Goal: Task Accomplishment & Management: Manage account settings

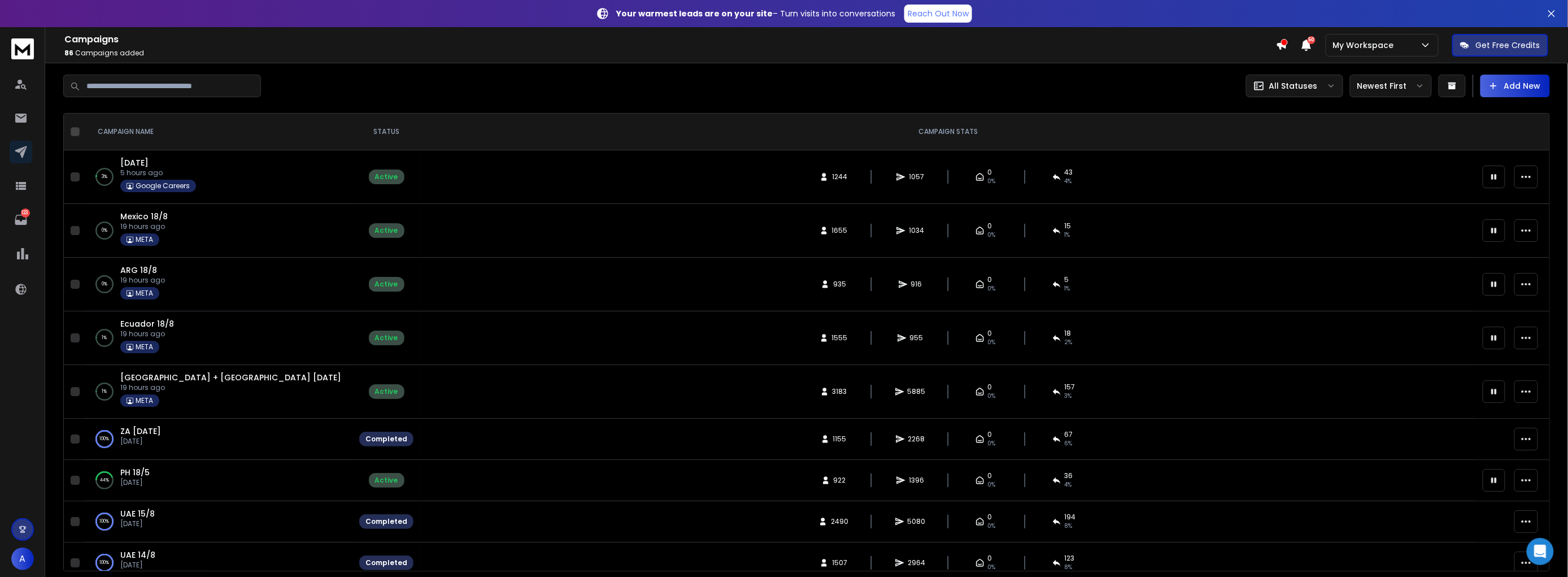
click at [454, 164] on td "1244 1057 0 0% 43 4 %" at bounding box center [948, 176] width 1056 height 53
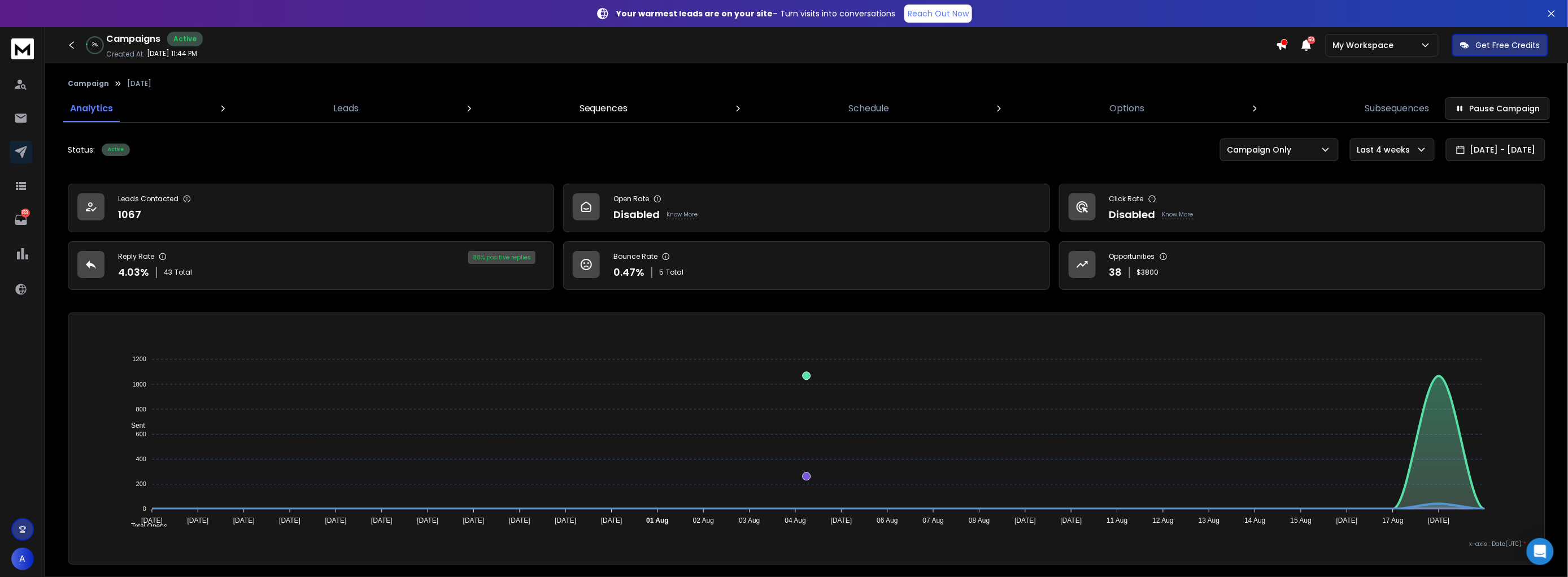
click at [606, 101] on p "Sequences" at bounding box center [603, 108] width 49 height 14
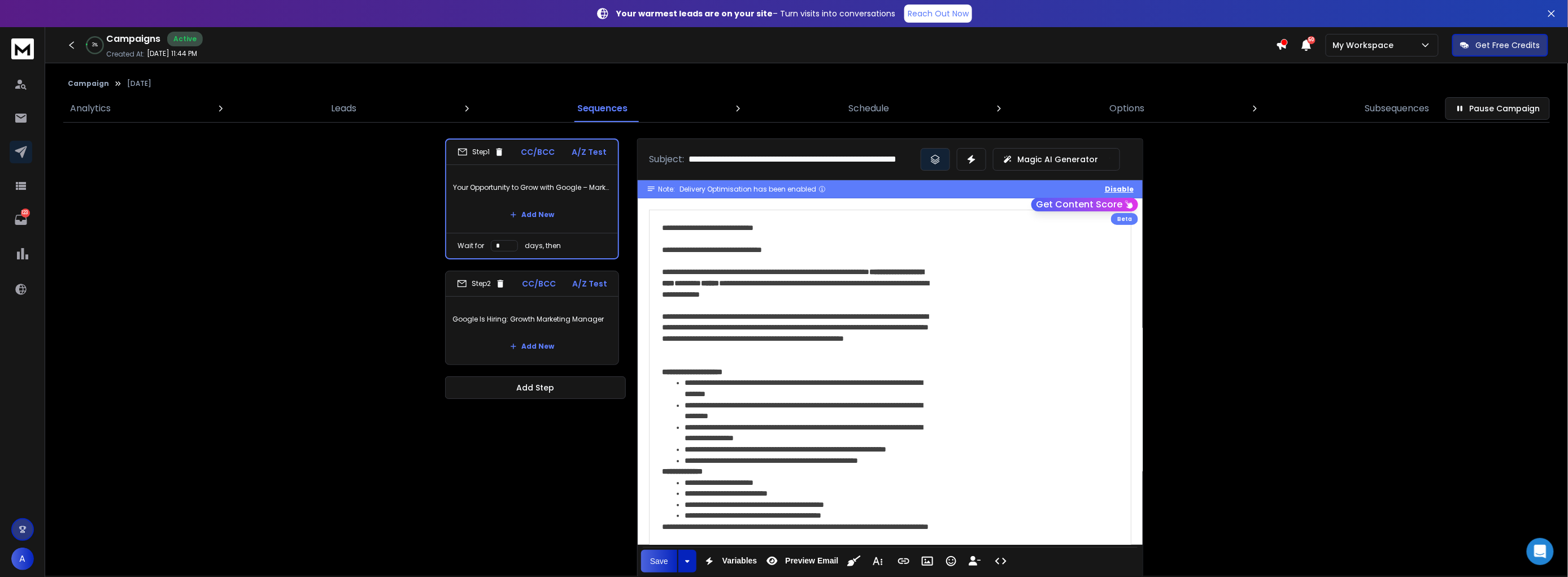
scroll to position [0, 70]
drag, startPoint x: 836, startPoint y: 155, endPoint x: 819, endPoint y: 161, distance: 18.0
click at [819, 161] on input "**********" at bounding box center [798, 159] width 220 height 14
click at [541, 475] on div "Step 1 CC/BCC A/Z Test Your Opportunity to Grow with Google – Marketing Manager…" at bounding box center [535, 357] width 181 height 439
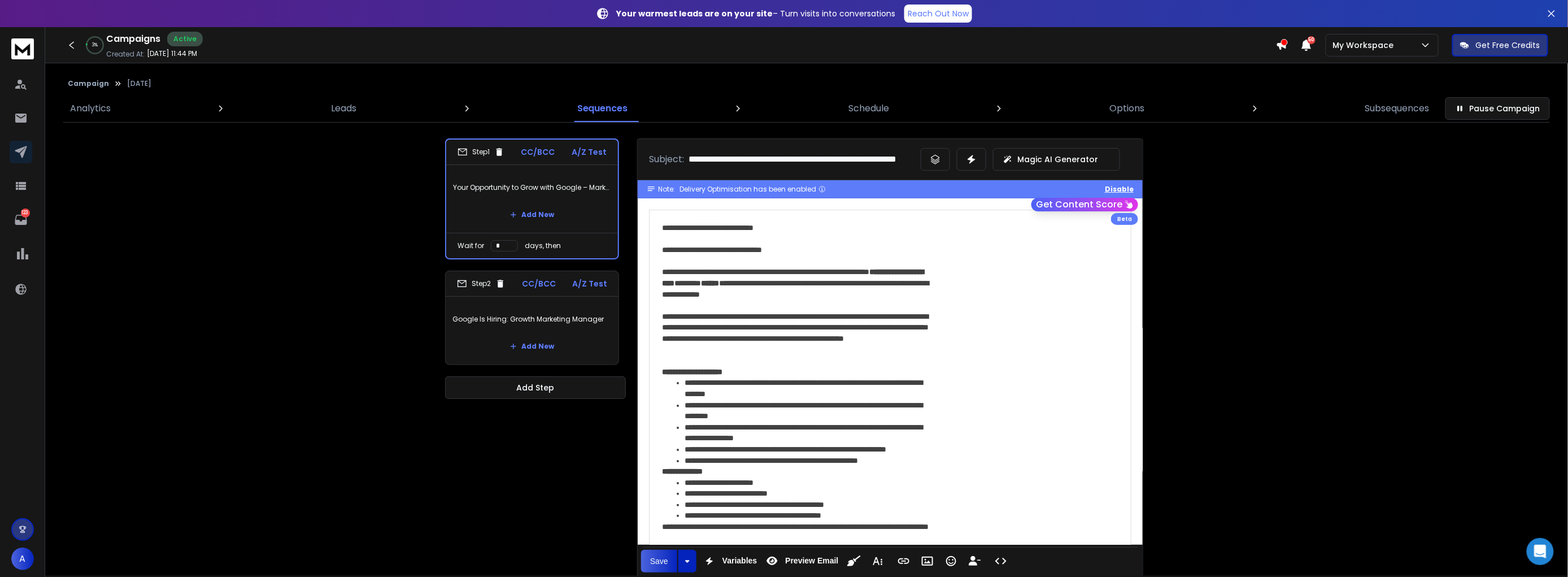
click at [222, 262] on div "**********" at bounding box center [807, 357] width 1487 height 448
click at [23, 213] on p "123" at bounding box center [26, 213] width 9 height 9
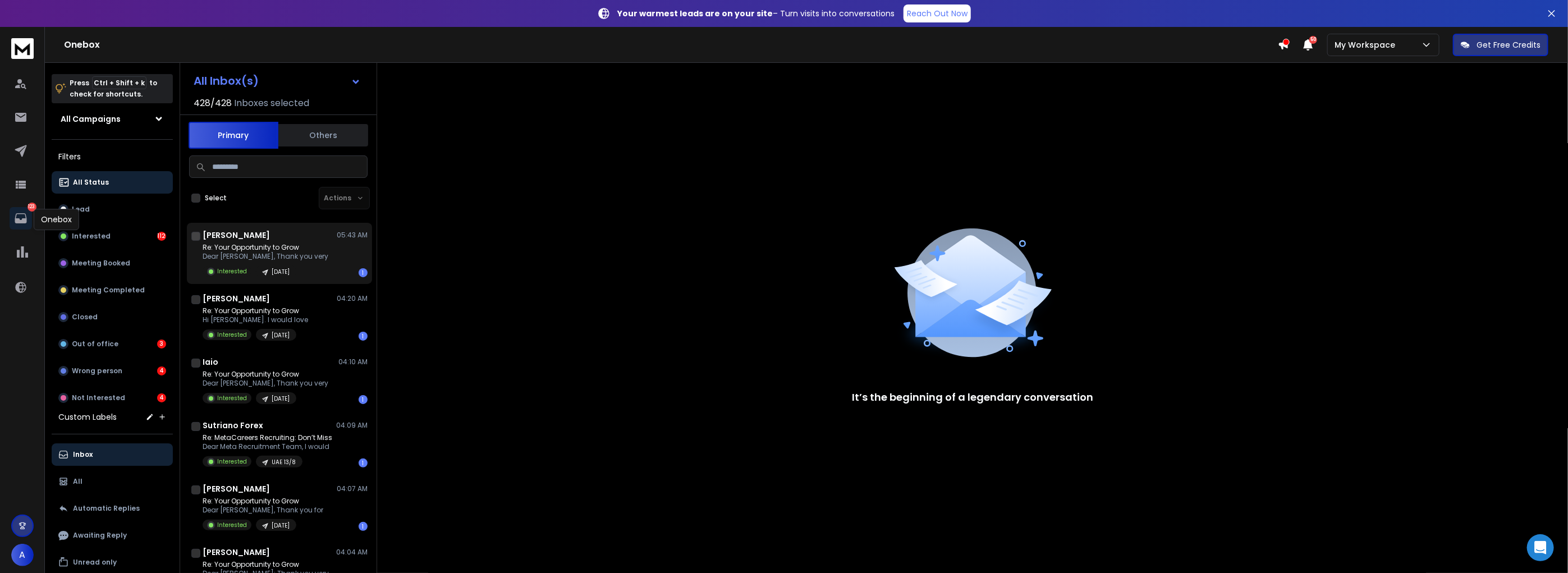
click at [334, 250] on div "Re: Your Opportunity to Grow Dear [PERSON_NAME], Thank you very Interested [DAT…" at bounding box center [285, 260] width 165 height 35
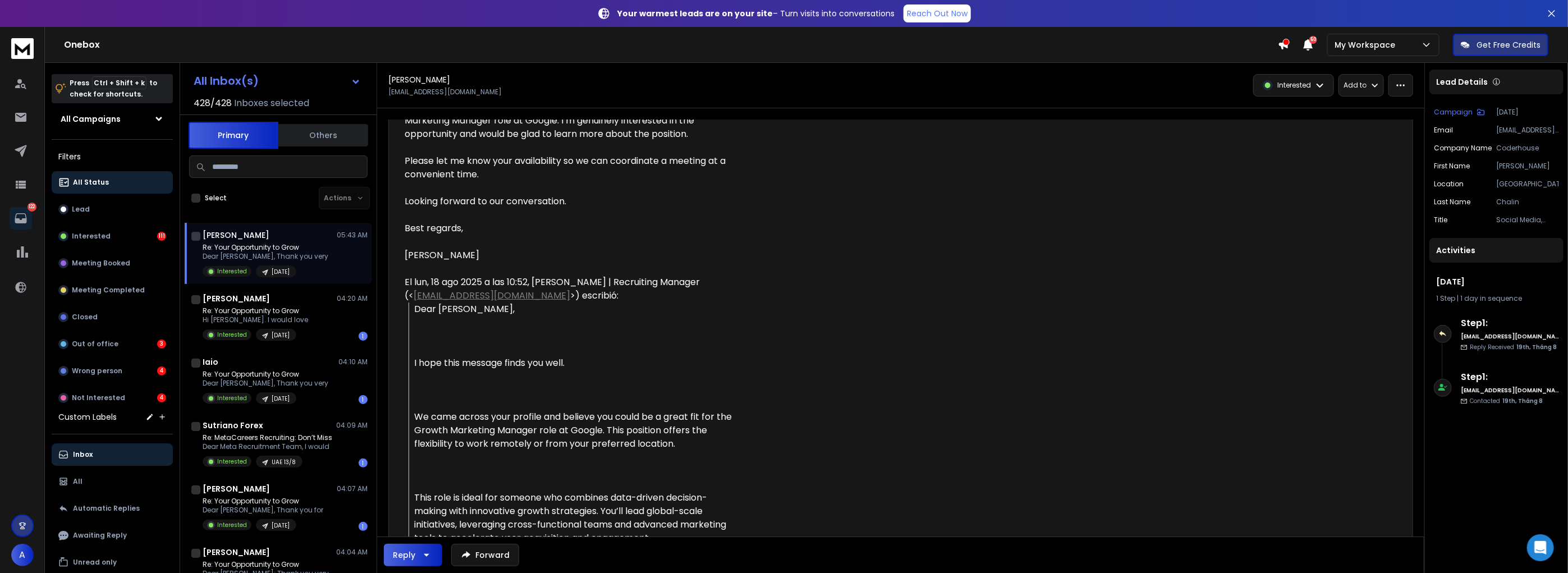
scroll to position [249, 0]
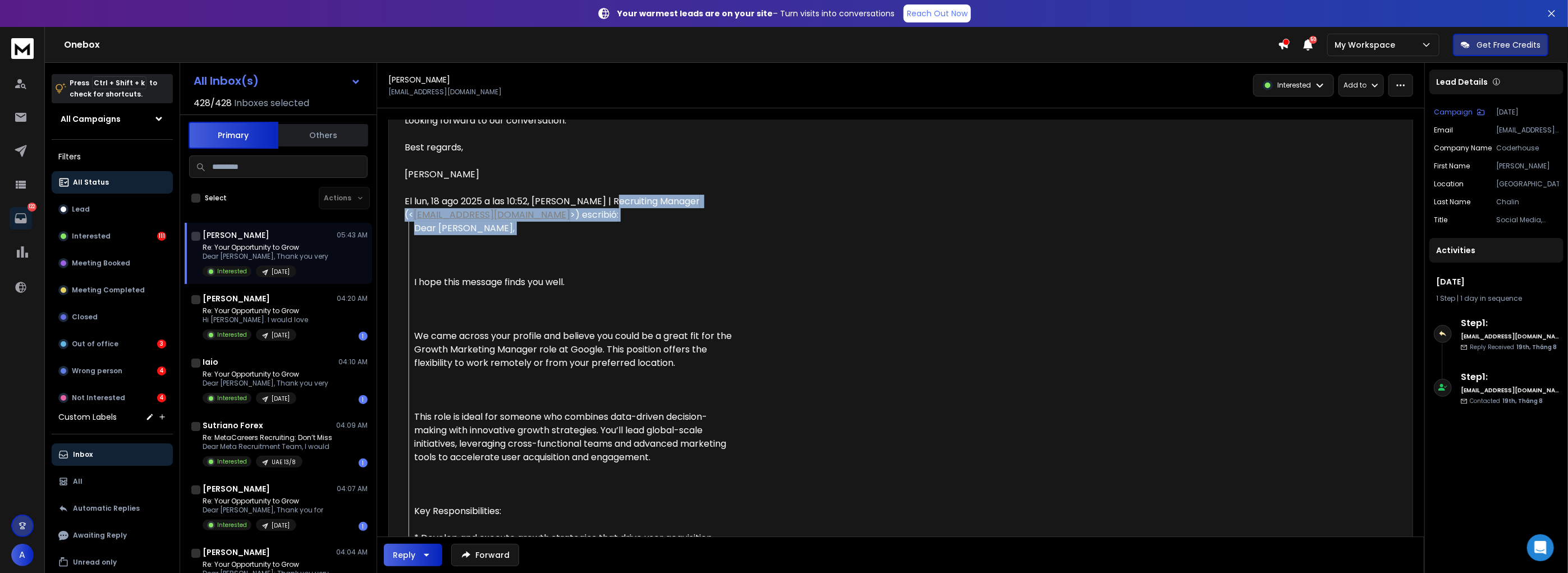
drag, startPoint x: 619, startPoint y: 198, endPoint x: 763, endPoint y: 238, distance: 149.5
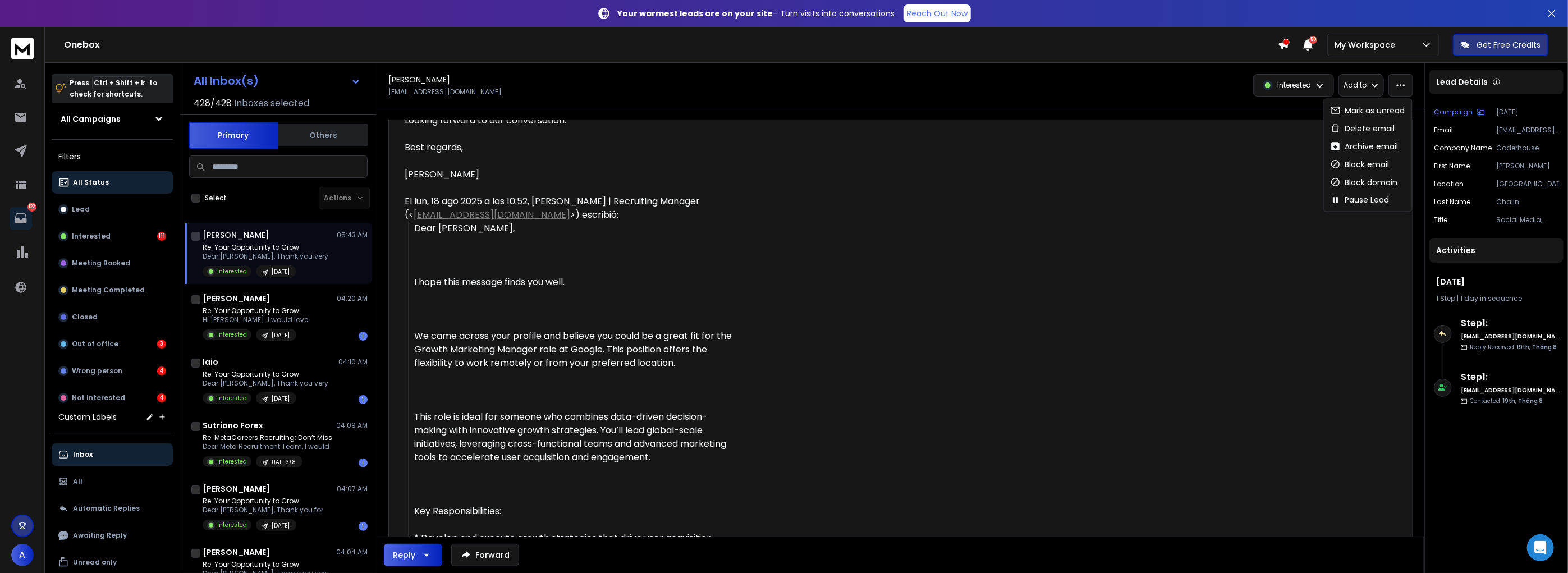
click at [1406, 88] on button "button" at bounding box center [1400, 84] width 25 height 22
click at [1382, 111] on div "Mark as unread" at bounding box center [1367, 111] width 75 height 12
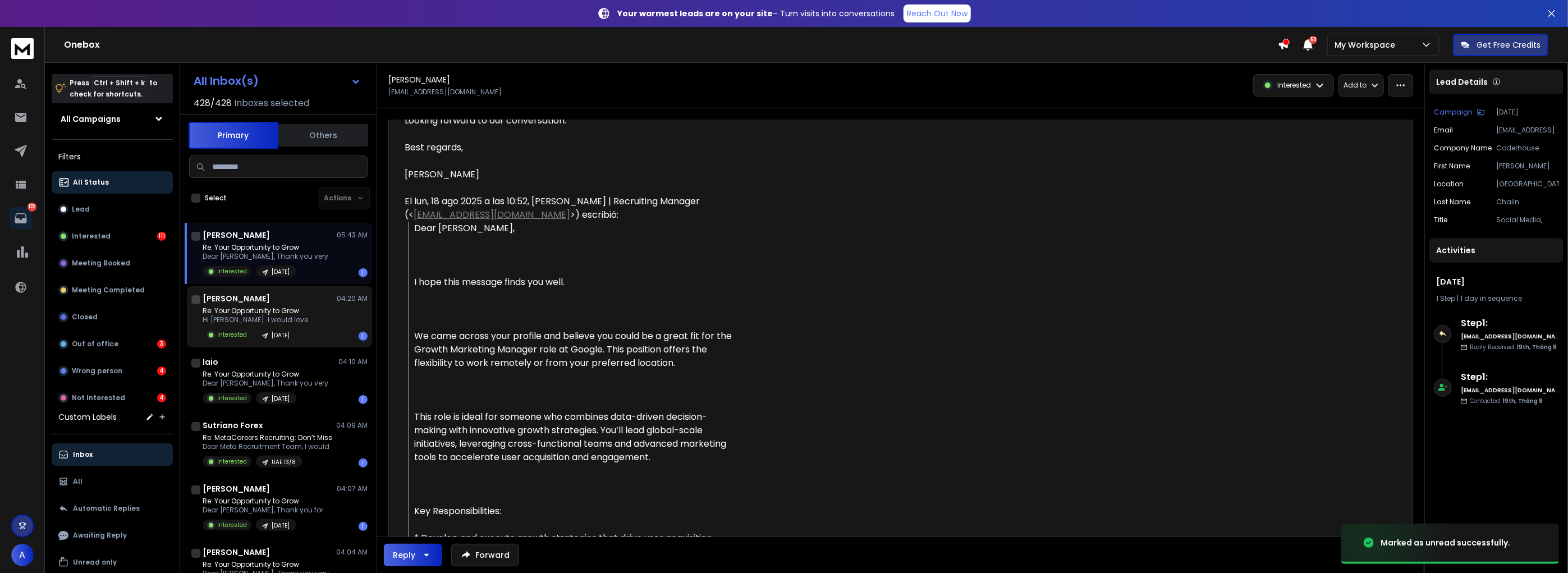
click at [280, 316] on p "Hi [PERSON_NAME]. I would love" at bounding box center [255, 320] width 105 height 9
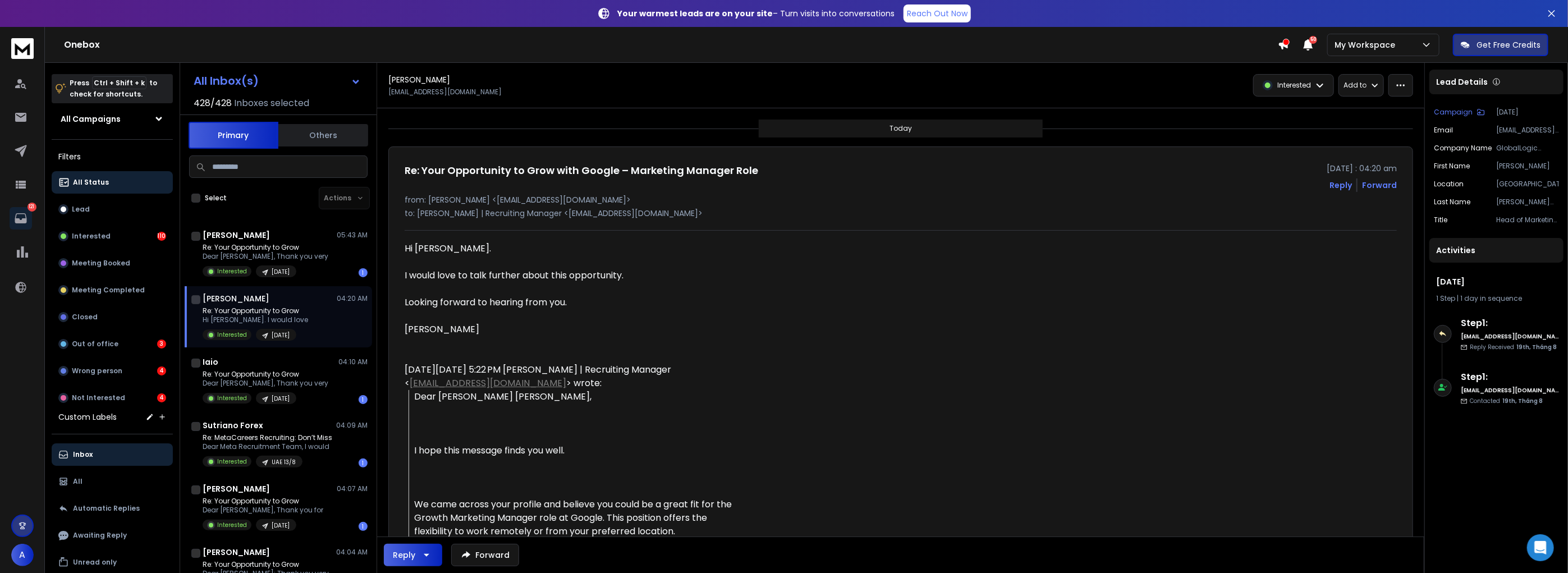
click at [1402, 85] on icon "button" at bounding box center [1400, 84] width 10 height 10
click at [1353, 107] on div "Mark as unread" at bounding box center [1367, 111] width 75 height 12
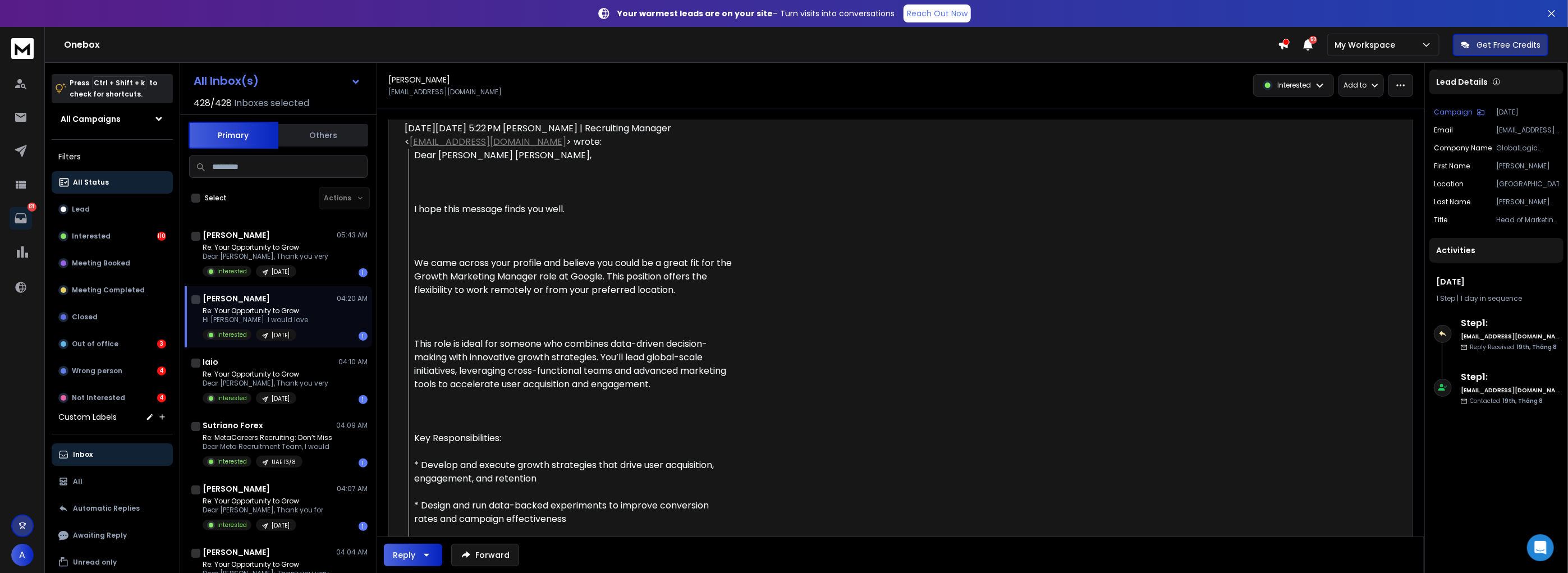
scroll to position [373, 0]
